Goal: Task Accomplishment & Management: Manage account settings

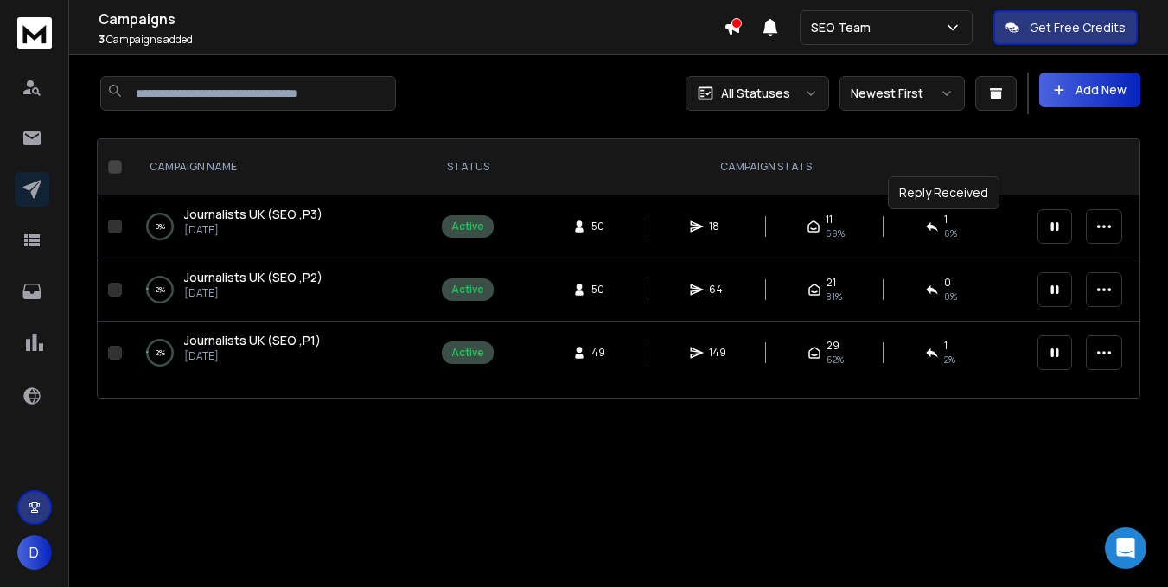
click at [953, 222] on p "1 6 %" at bounding box center [952, 227] width 17 height 28
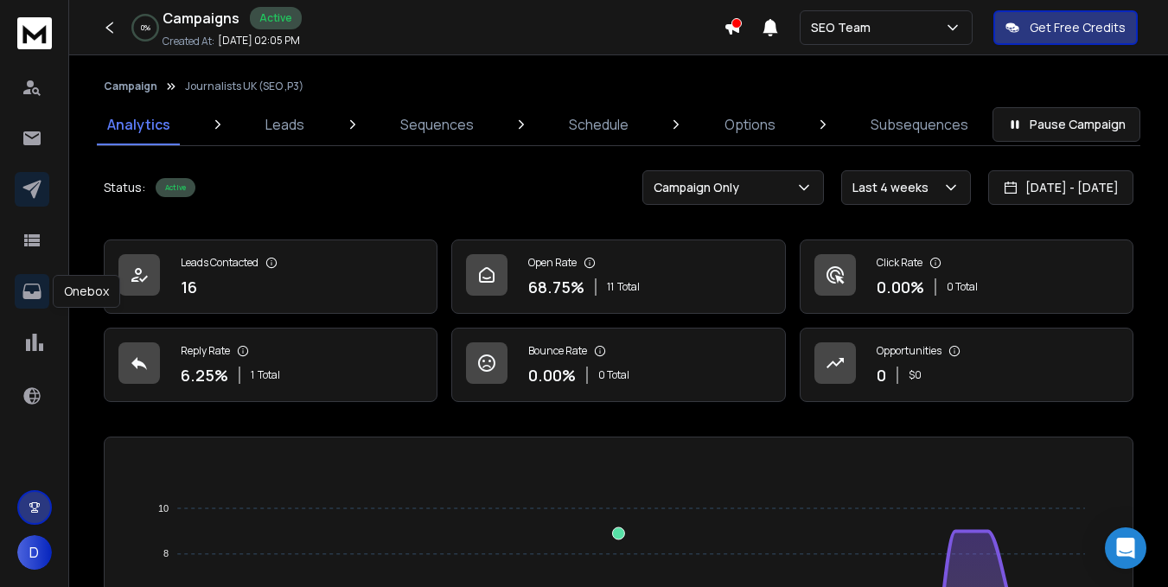
click at [36, 303] on link at bounding box center [32, 291] width 35 height 35
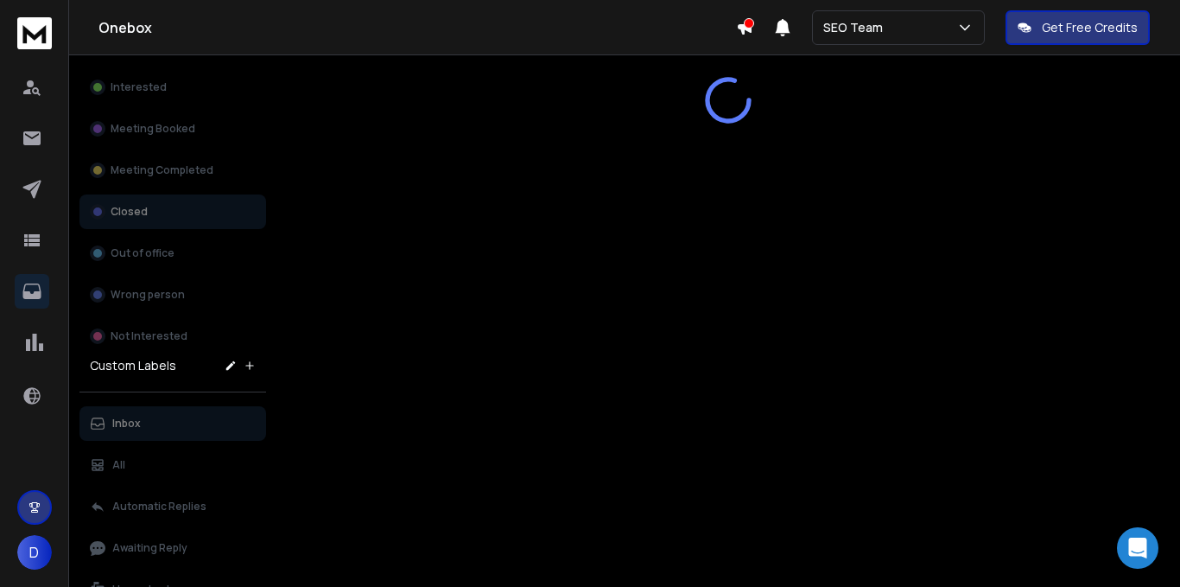
scroll to position [246, 0]
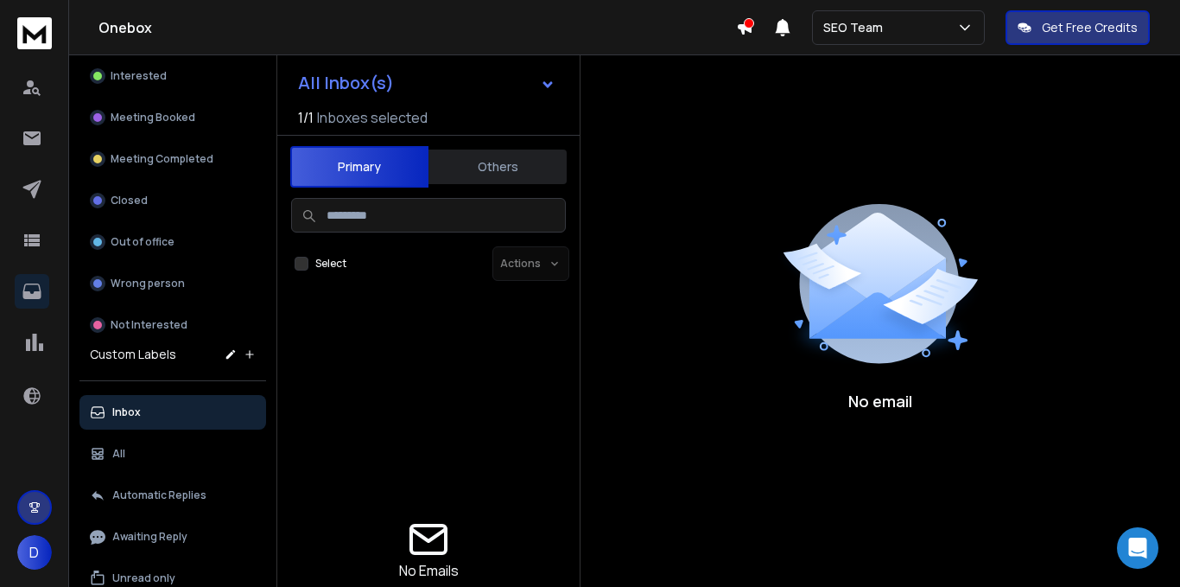
click at [133, 429] on button "Inbox" at bounding box center [173, 412] width 187 height 35
click at [133, 453] on button "All" at bounding box center [173, 453] width 187 height 35
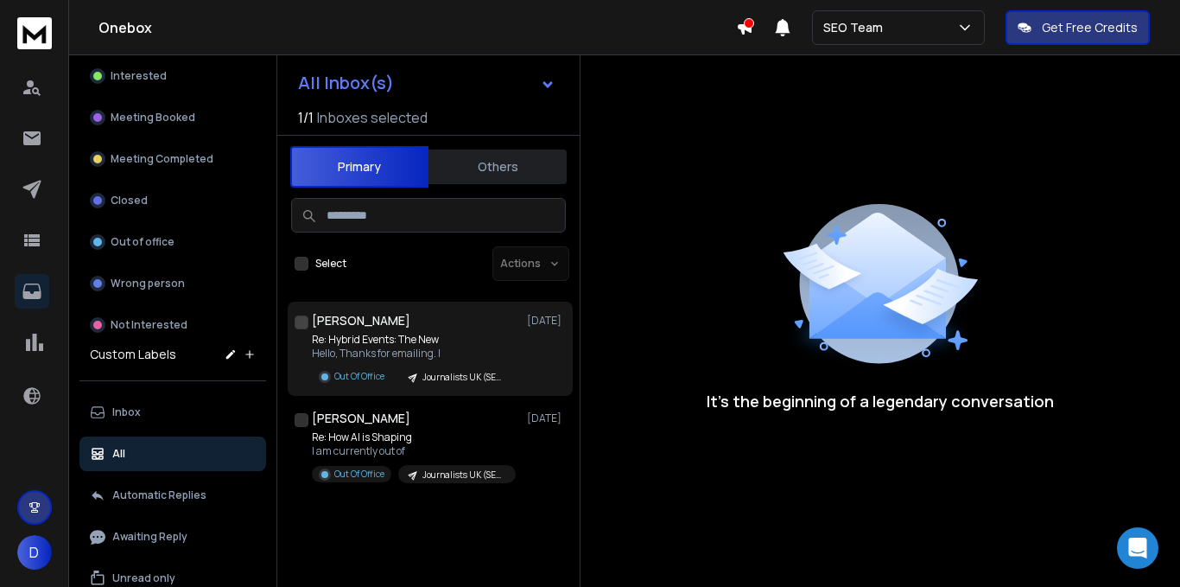
click at [488, 308] on div "[PERSON_NAME] [DATE] Re: Hybrid Events: The New Hello, Thanks for emailing. I O…" at bounding box center [430, 349] width 285 height 94
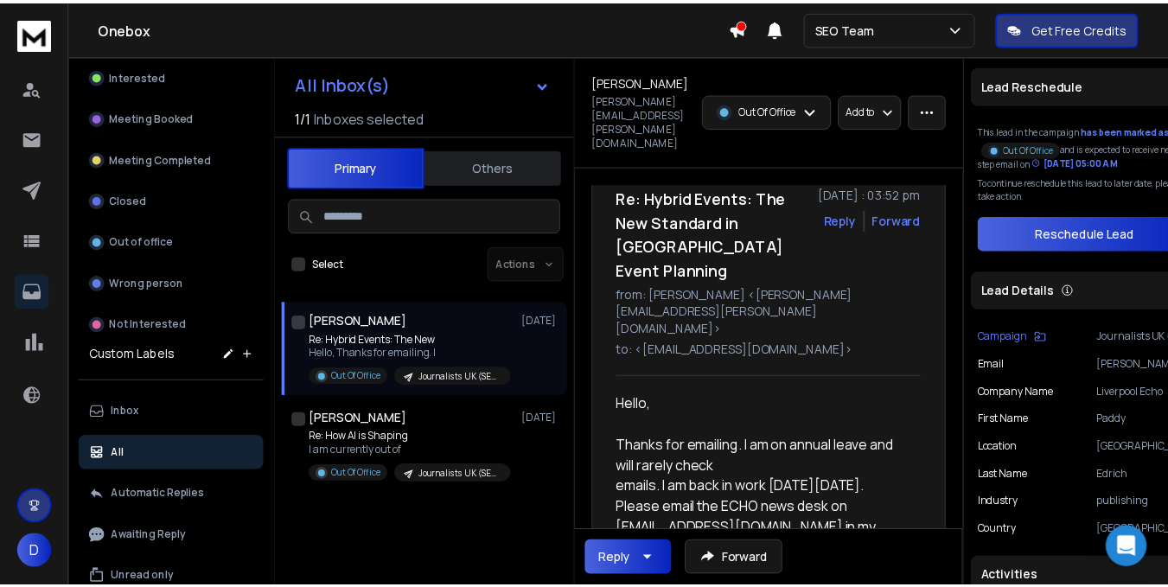
scroll to position [66, 0]
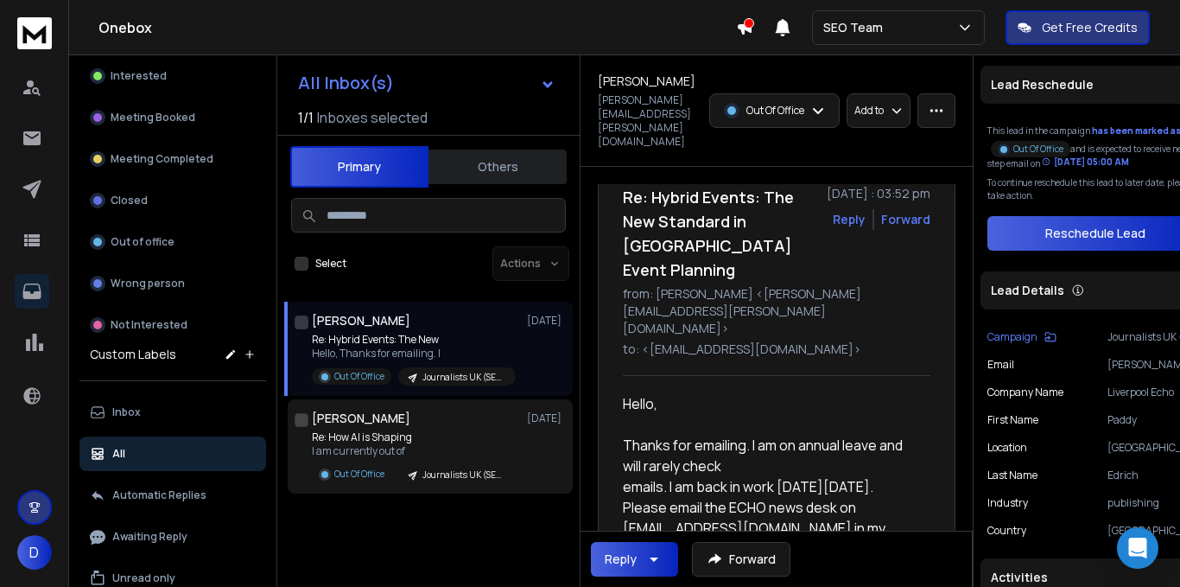
click at [436, 449] on p "I am currently out of" at bounding box center [414, 451] width 204 height 14
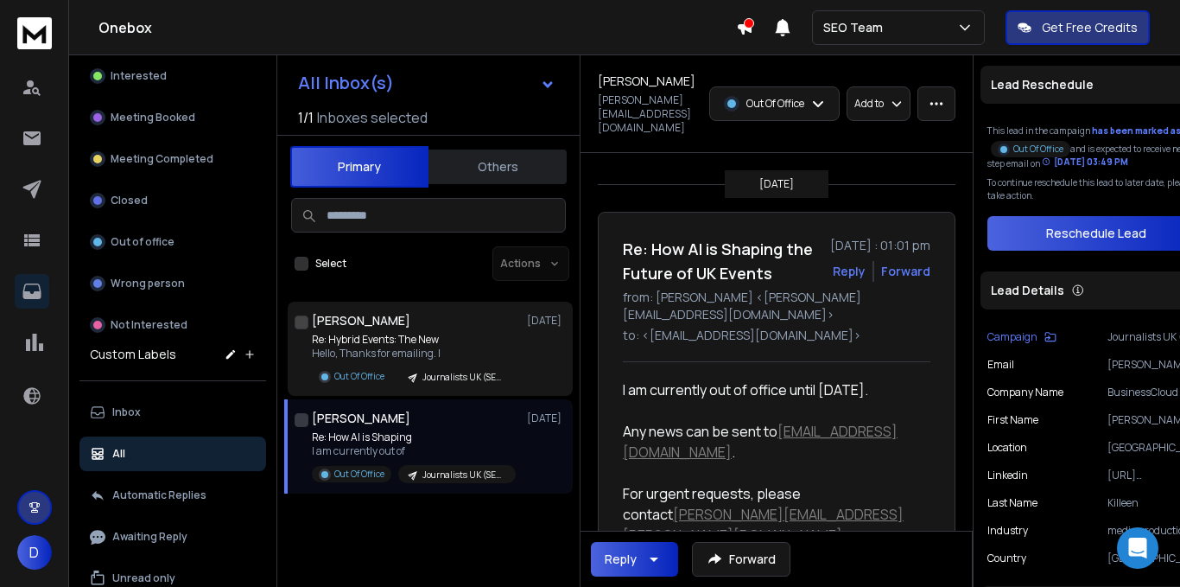
click at [415, 315] on div "[PERSON_NAME] [DATE]" at bounding box center [439, 320] width 254 height 17
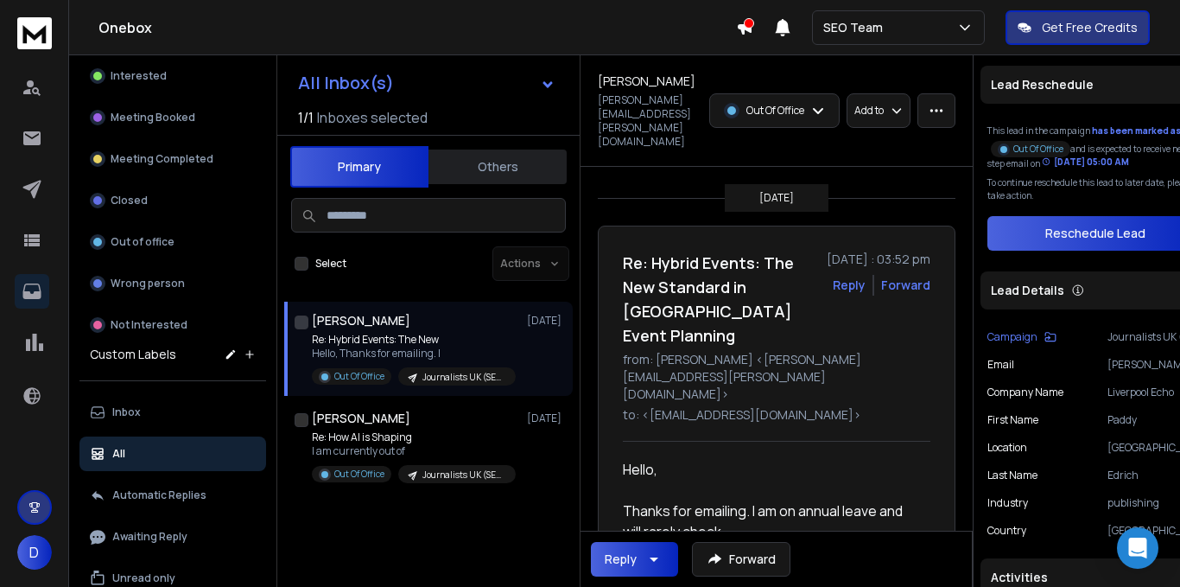
click at [415, 315] on div "[PERSON_NAME] [DATE]" at bounding box center [439, 320] width 254 height 17
